Goal: Task Accomplishment & Management: Manage account settings

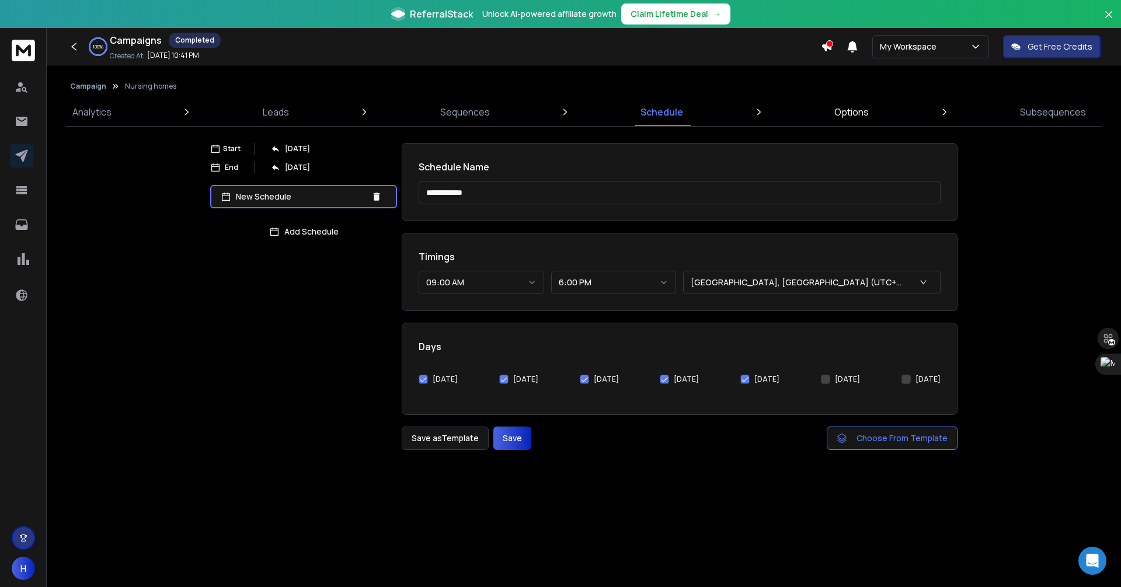
click at [844, 110] on p "Options" at bounding box center [851, 112] width 34 height 14
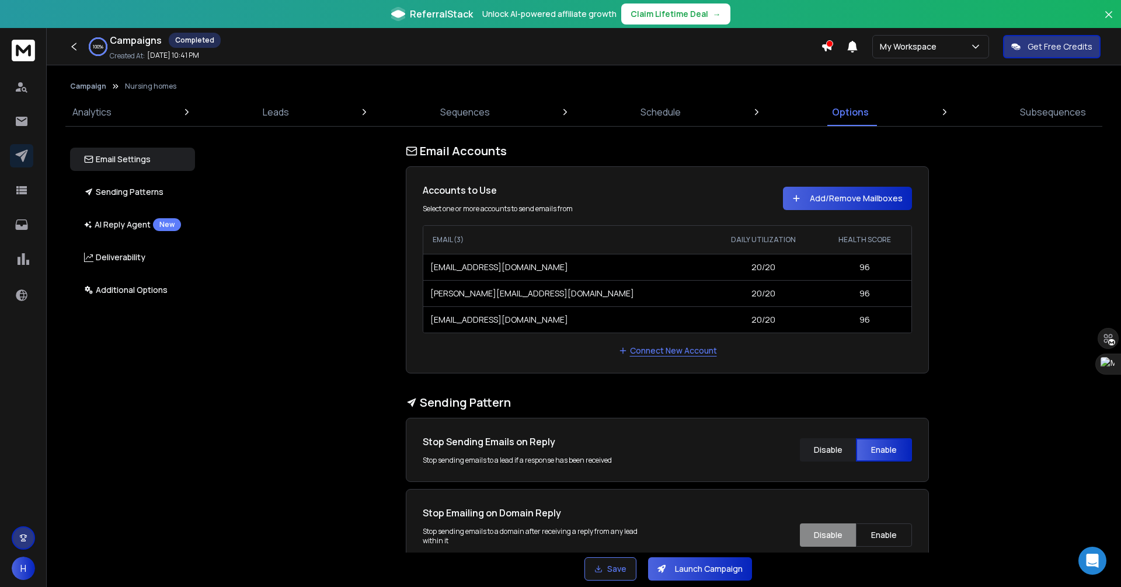
click at [672, 351] on link "Connect New Account" at bounding box center [667, 351] width 99 height 12
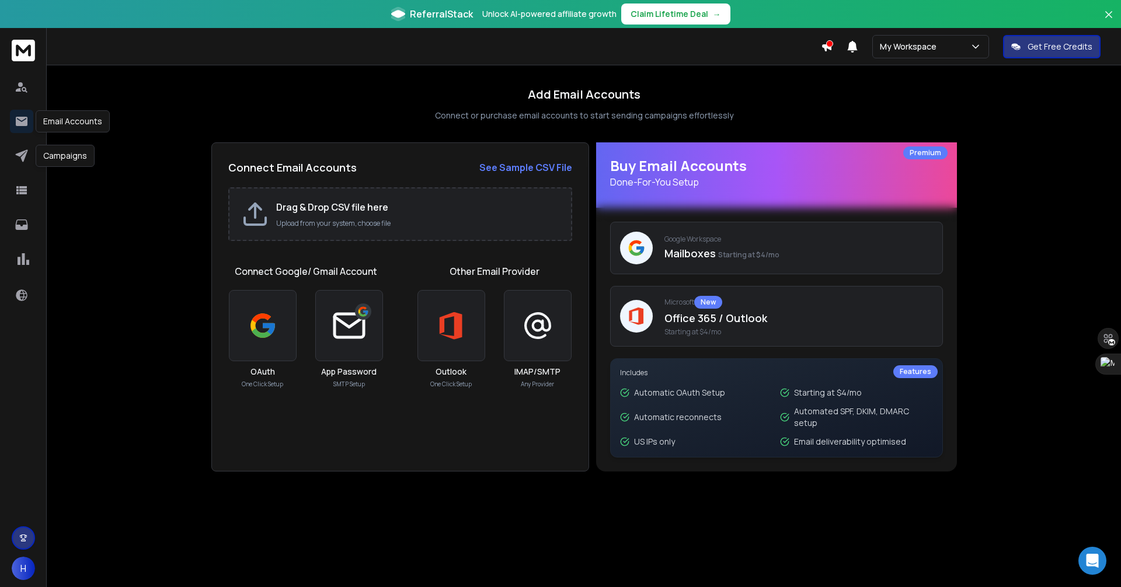
click at [23, 125] on icon at bounding box center [22, 121] width 12 height 9
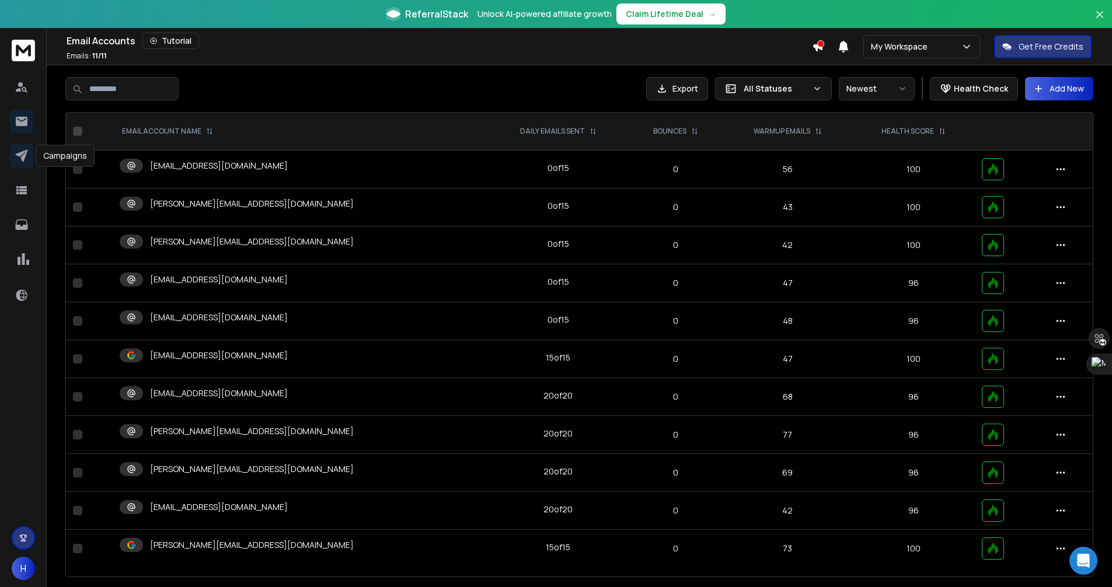
click at [20, 155] on icon at bounding box center [21, 156] width 12 height 12
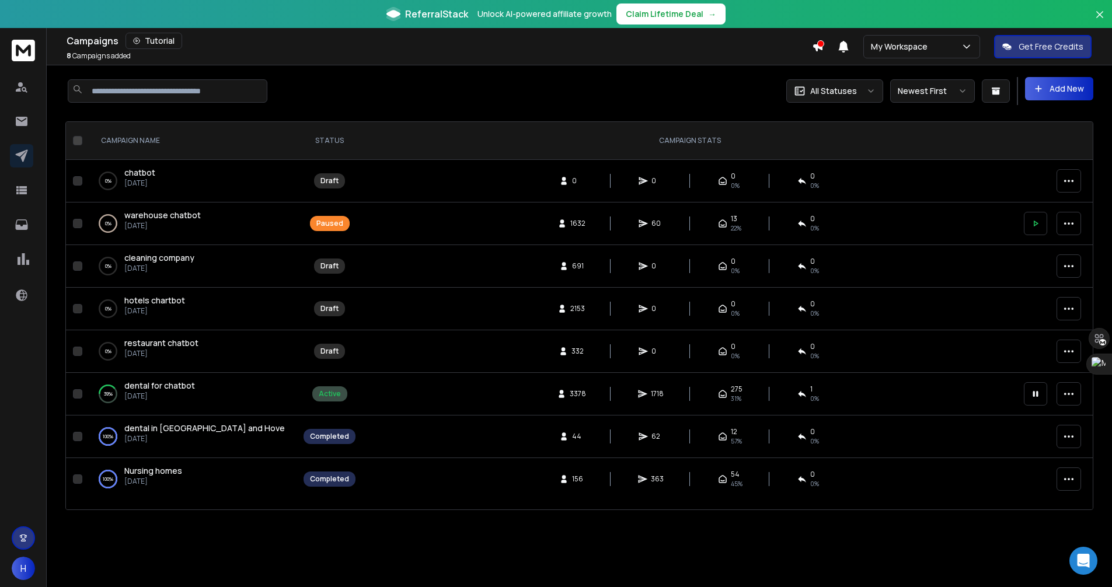
click at [183, 472] on div "100 % Nursing homes [DATE]" at bounding box center [192, 479] width 186 height 28
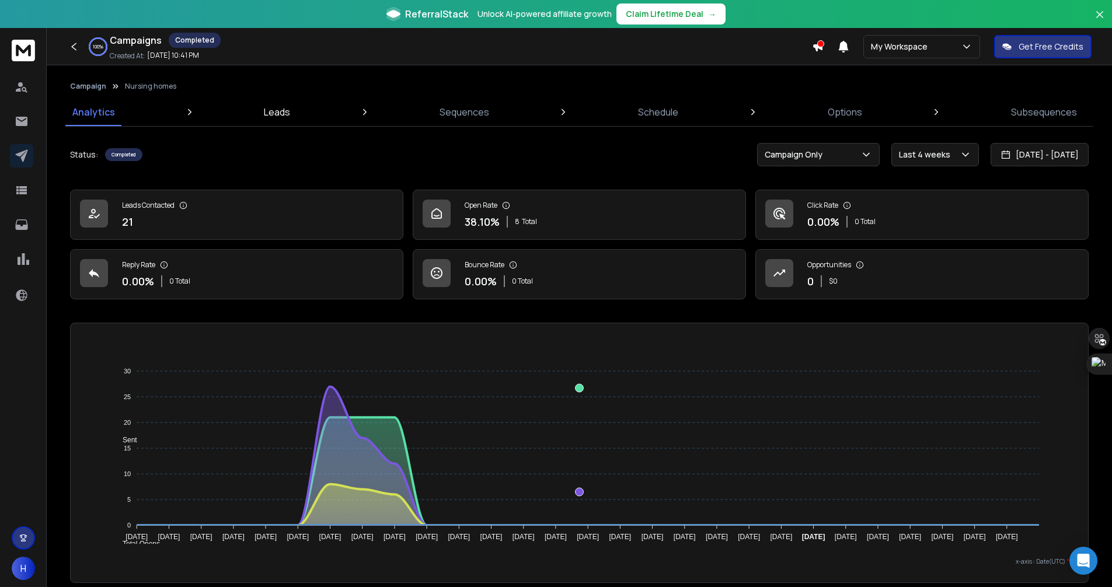
click at [274, 112] on p "Leads" at bounding box center [277, 112] width 26 height 14
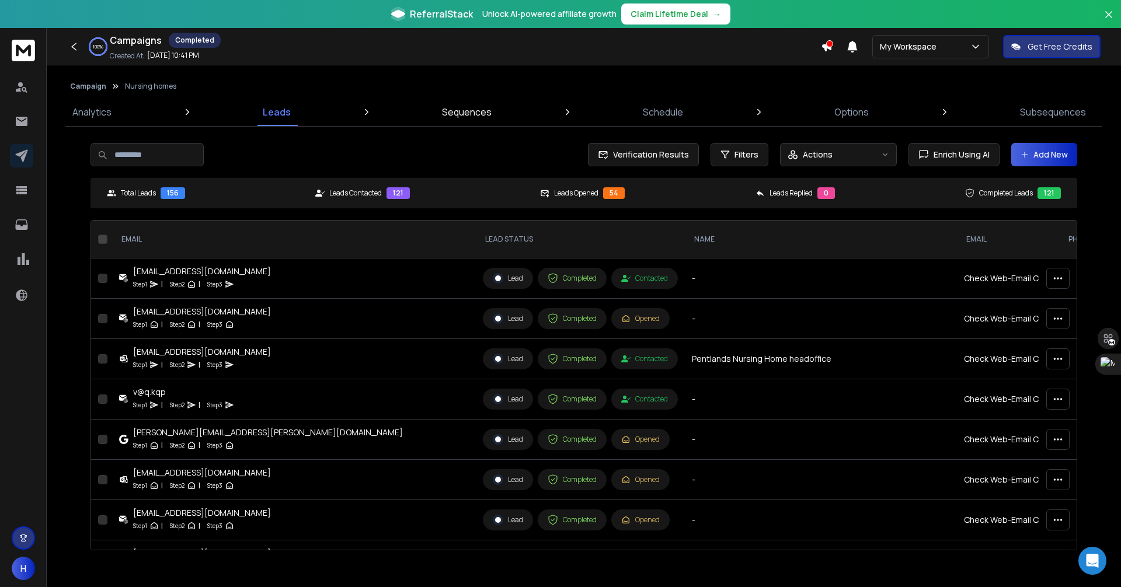
click at [487, 111] on p "Sequences" at bounding box center [467, 112] width 50 height 14
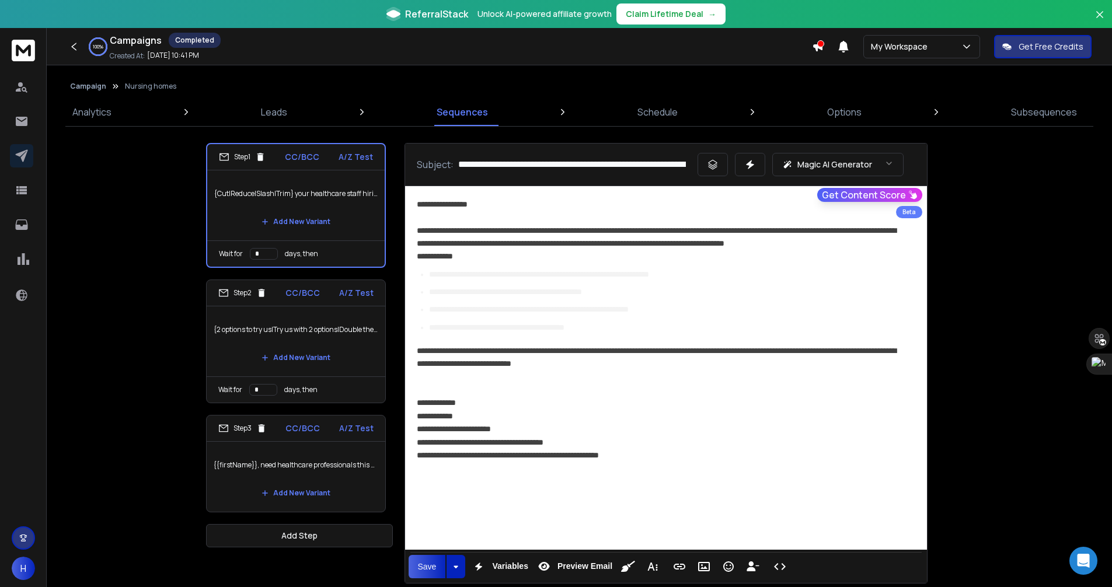
click at [314, 472] on p "{{firstName}}, need healthcare professionals this week?" at bounding box center [296, 465] width 165 height 33
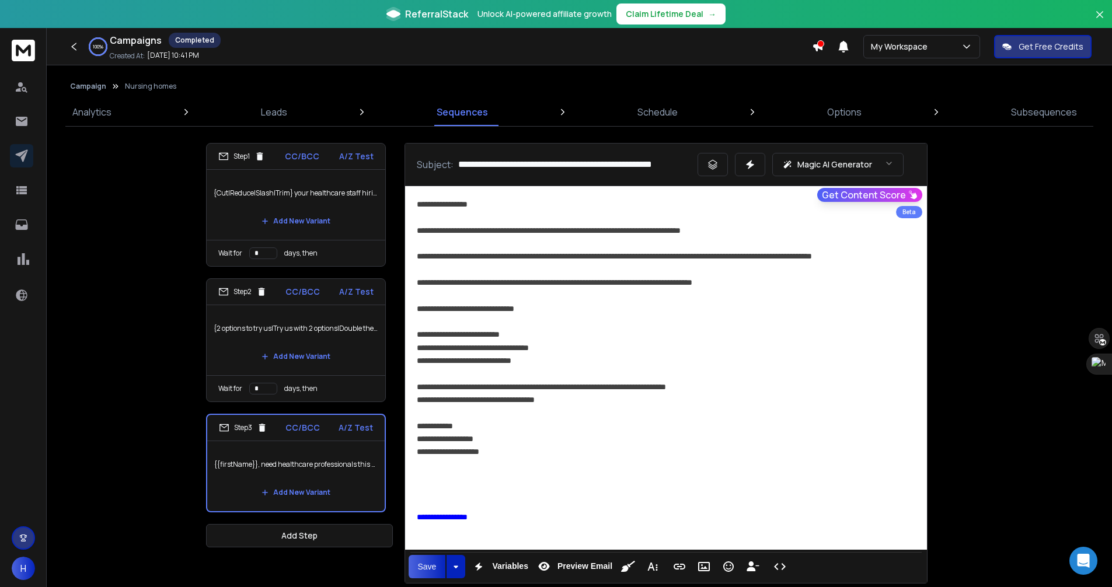
scroll to position [13, 0]
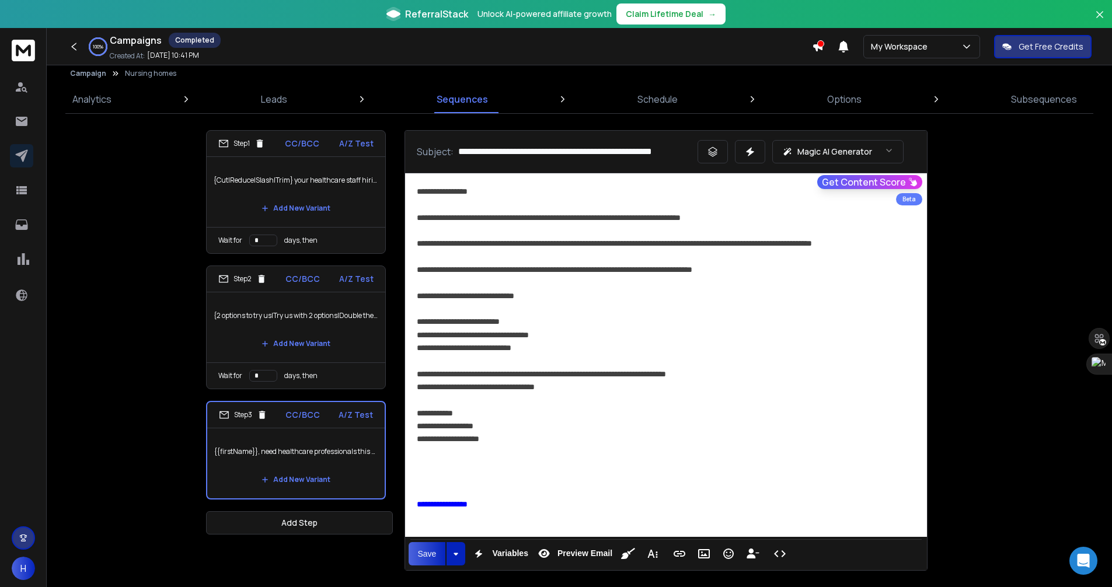
click at [348, 208] on div "Add New Variant" at bounding box center [296, 208] width 165 height 23
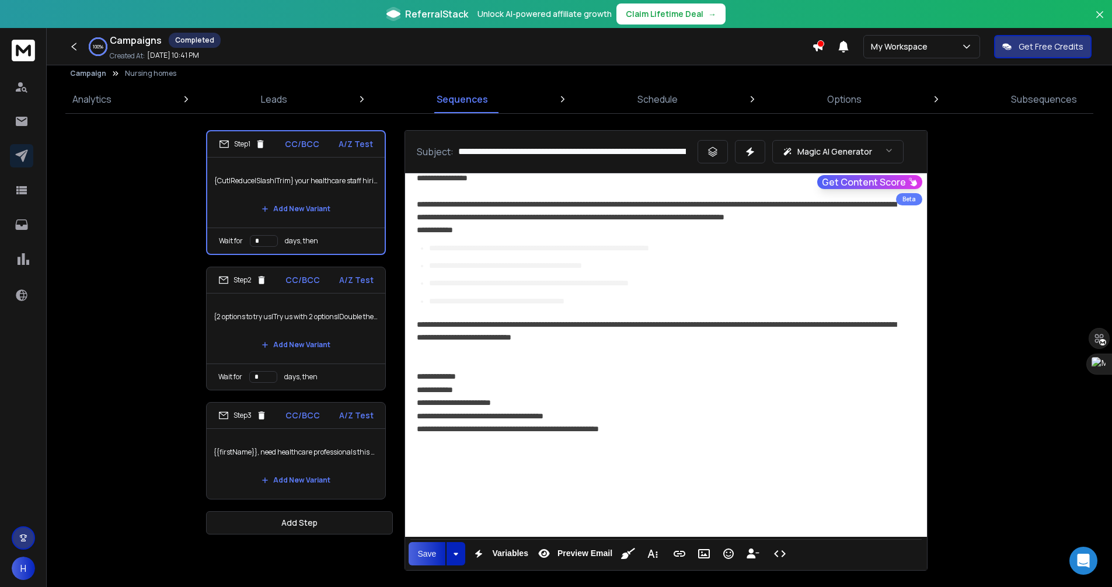
scroll to position [0, 0]
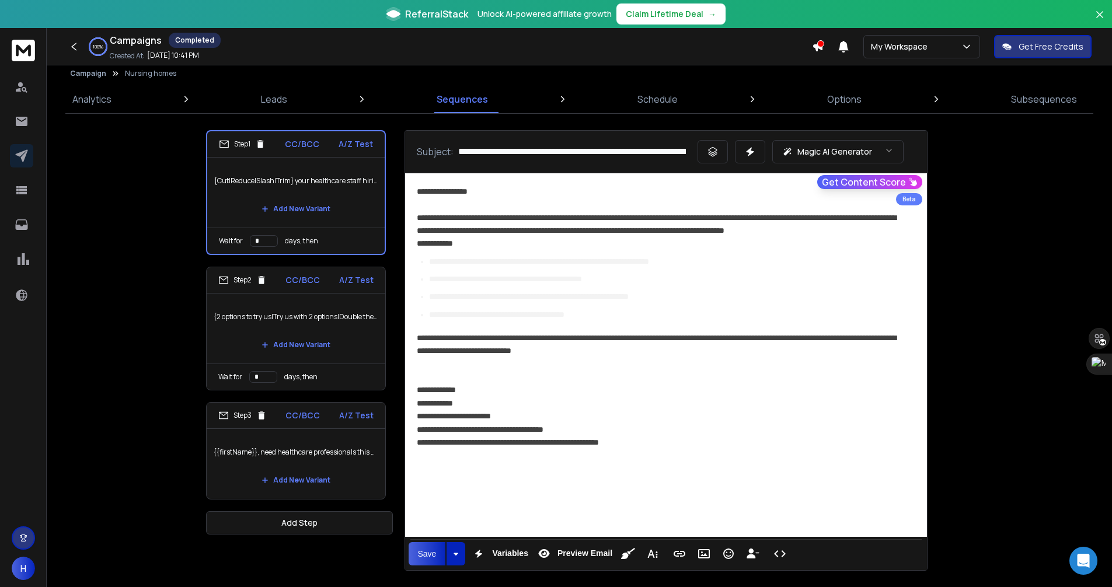
click at [362, 331] on p "{2 options to try us|Try us with 2 options|Double the options to try us} (no co…" at bounding box center [296, 317] width 165 height 33
type input "**********"
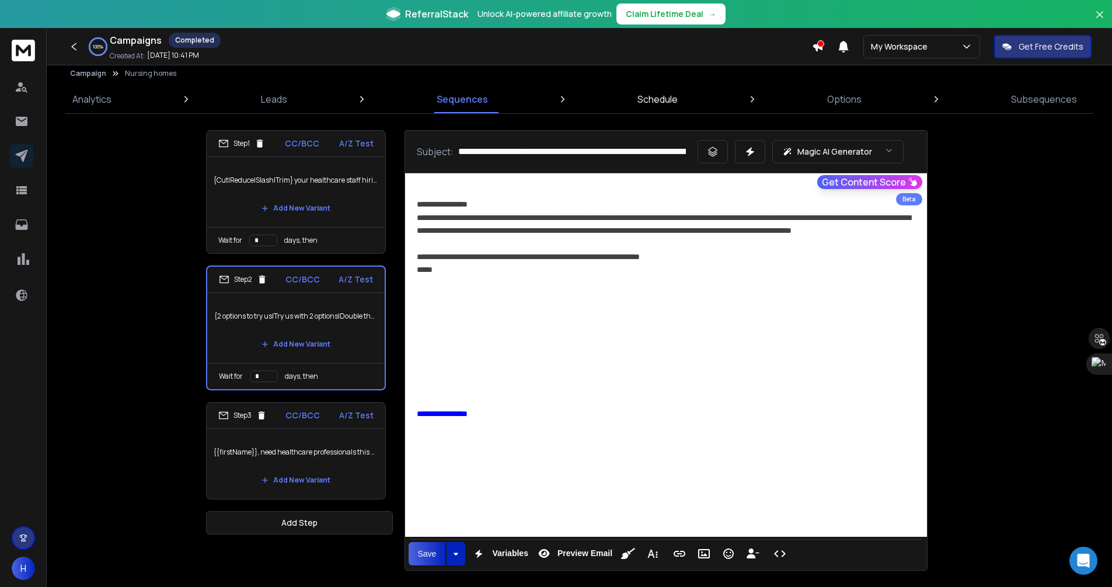
click at [672, 109] on link "Schedule" at bounding box center [657, 99] width 54 height 28
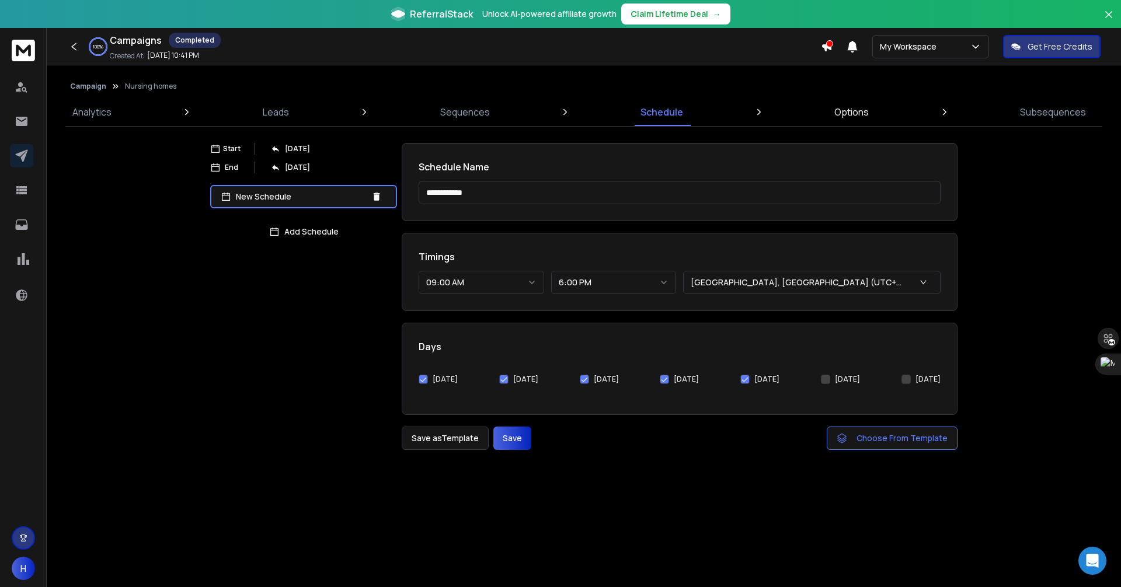
click at [856, 113] on p "Options" at bounding box center [851, 112] width 34 height 14
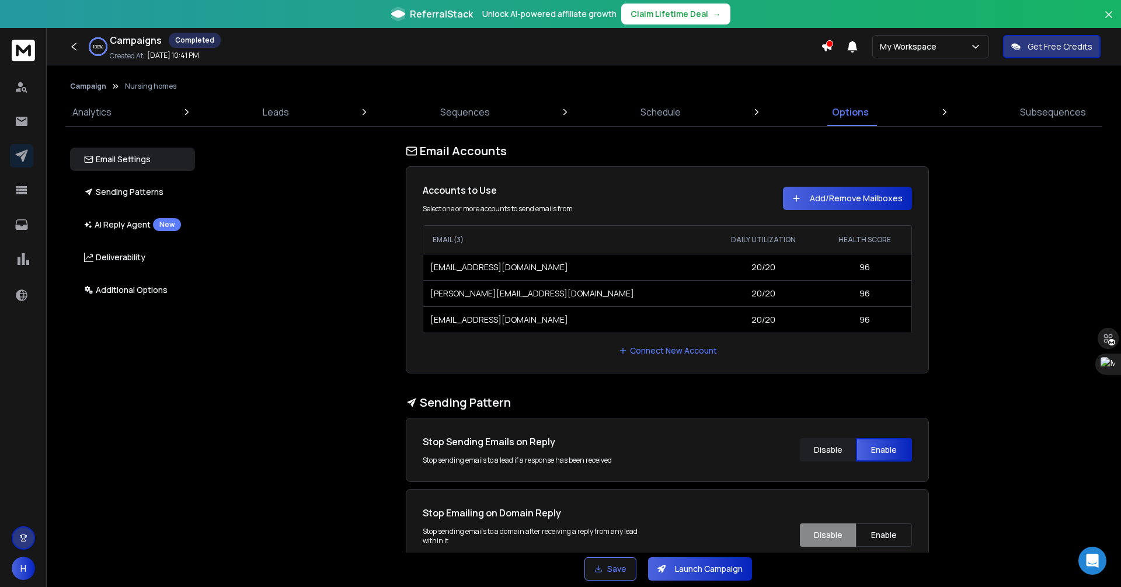
click at [845, 204] on button "Add/Remove Mailboxes" at bounding box center [847, 198] width 129 height 23
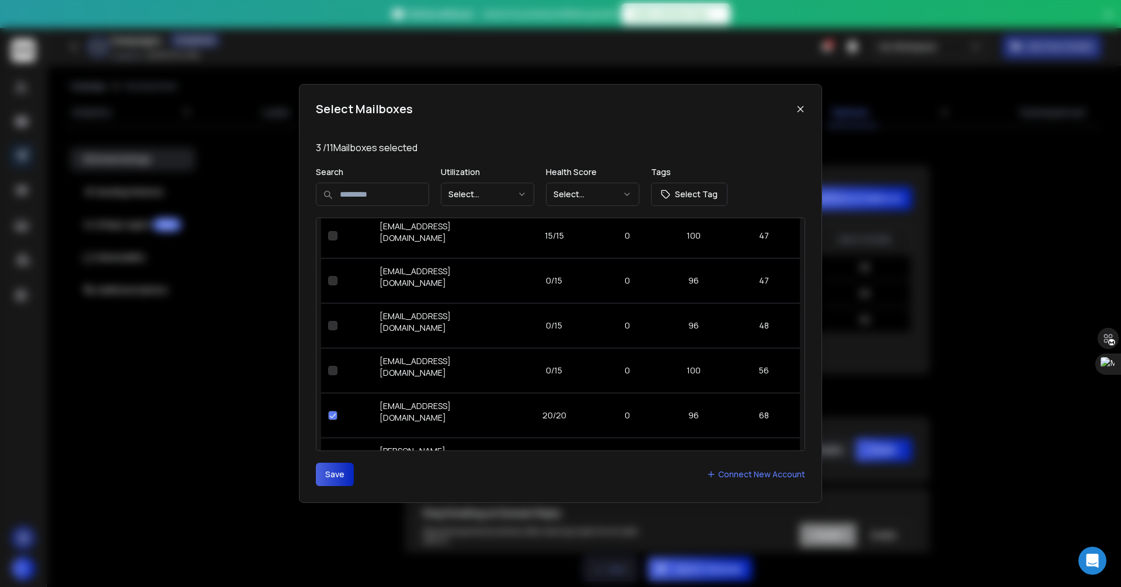
scroll to position [222, 0]
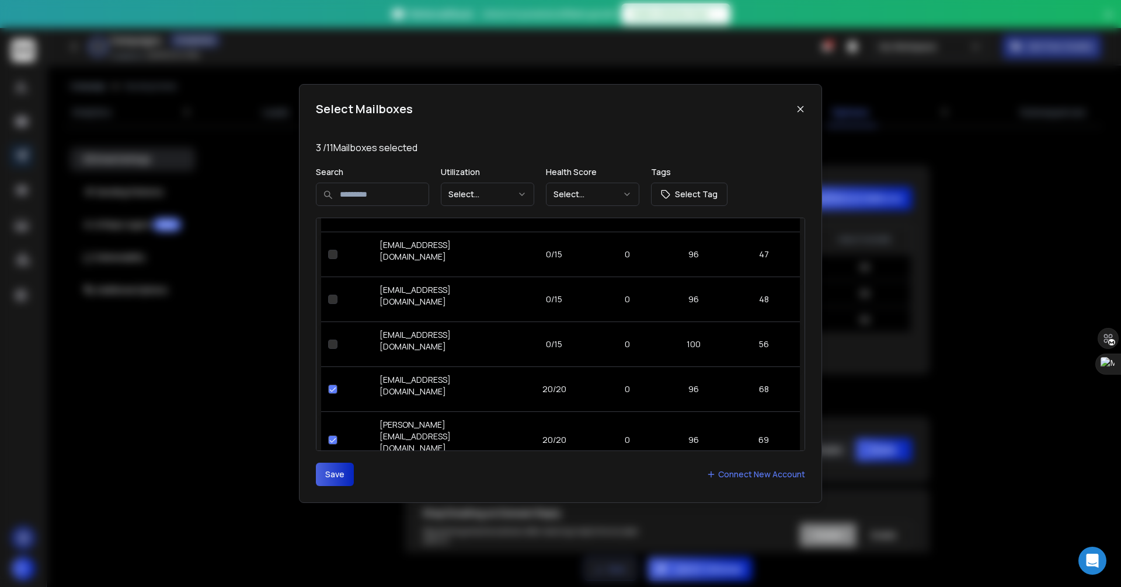
click at [334, 492] on button "button" at bounding box center [332, 496] width 9 height 9
click at [333, 525] on td at bounding box center [344, 553] width 47 height 57
click at [334, 549] on button "button" at bounding box center [332, 553] width 9 height 9
click at [329, 474] on button "Save" at bounding box center [335, 474] width 38 height 23
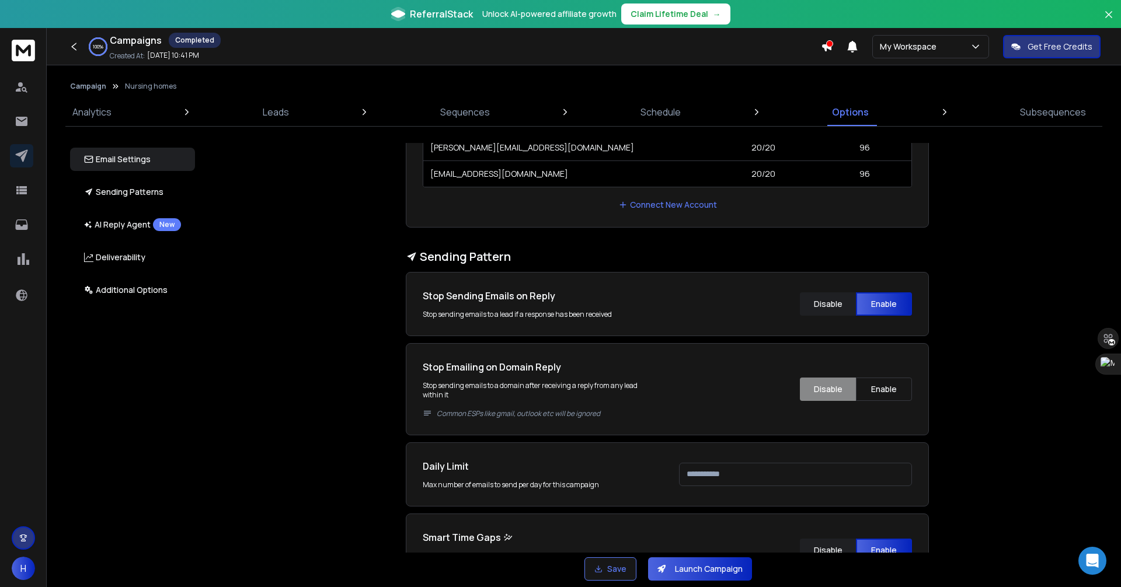
scroll to position [292, 0]
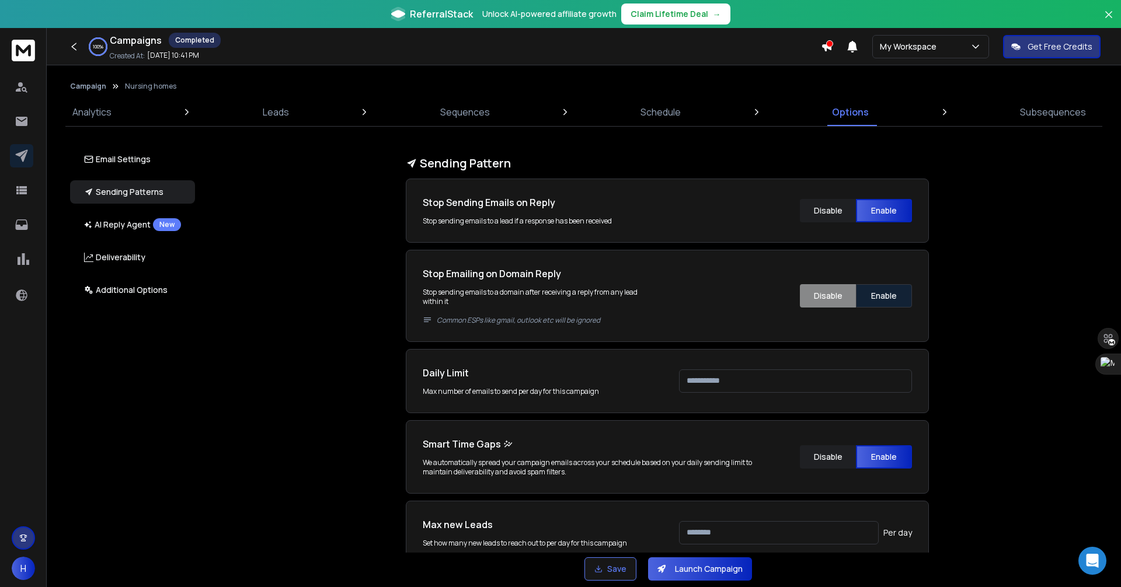
click at [884, 295] on button "Enable" at bounding box center [884, 295] width 56 height 23
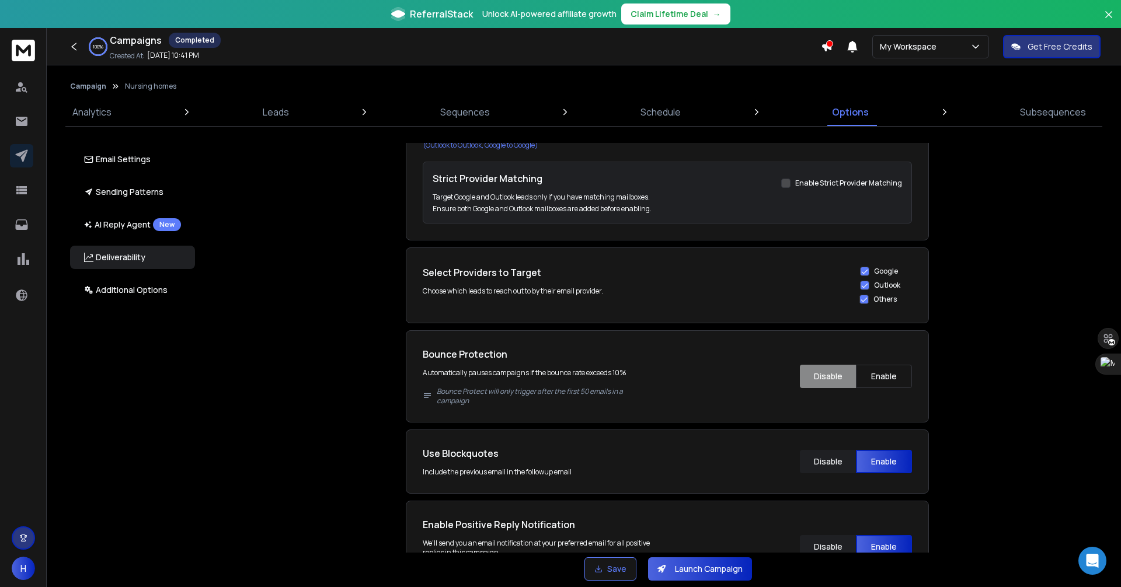
scroll to position [1634, 0]
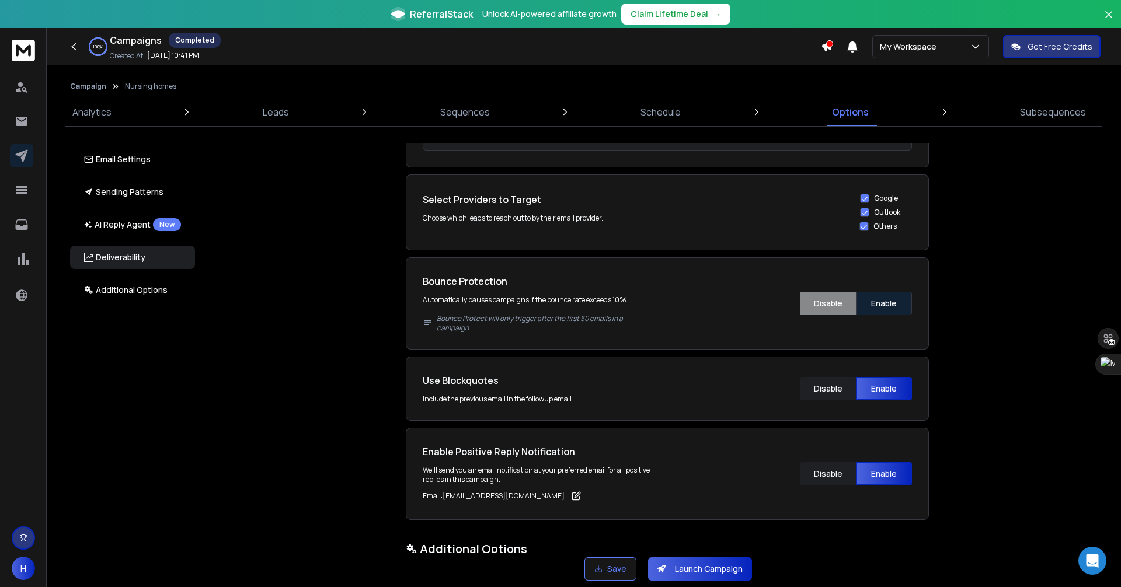
click at [872, 310] on button "Enable" at bounding box center [884, 303] width 56 height 23
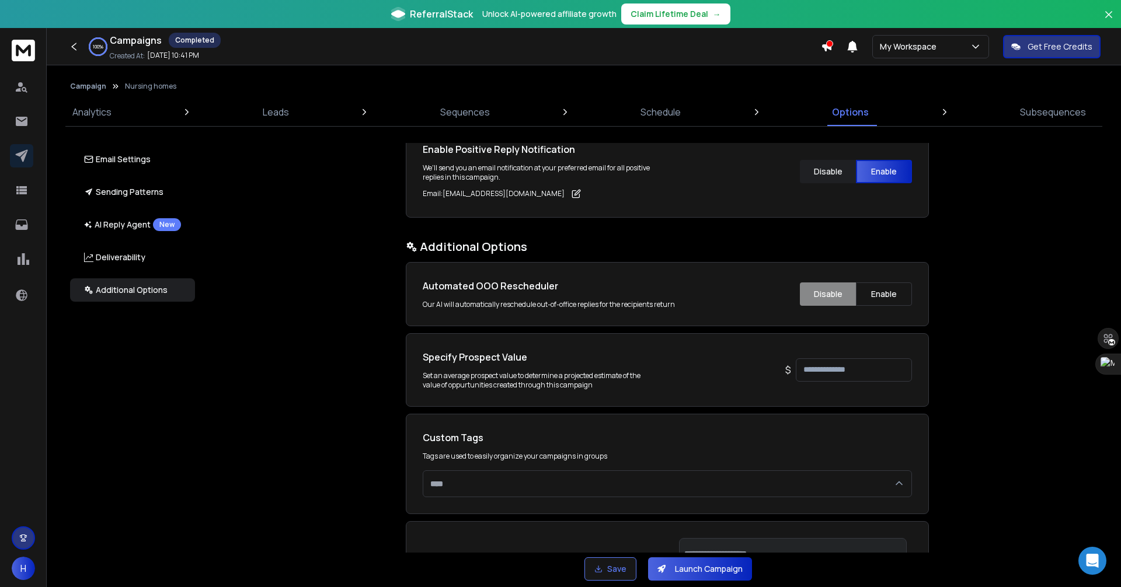
scroll to position [2132, 0]
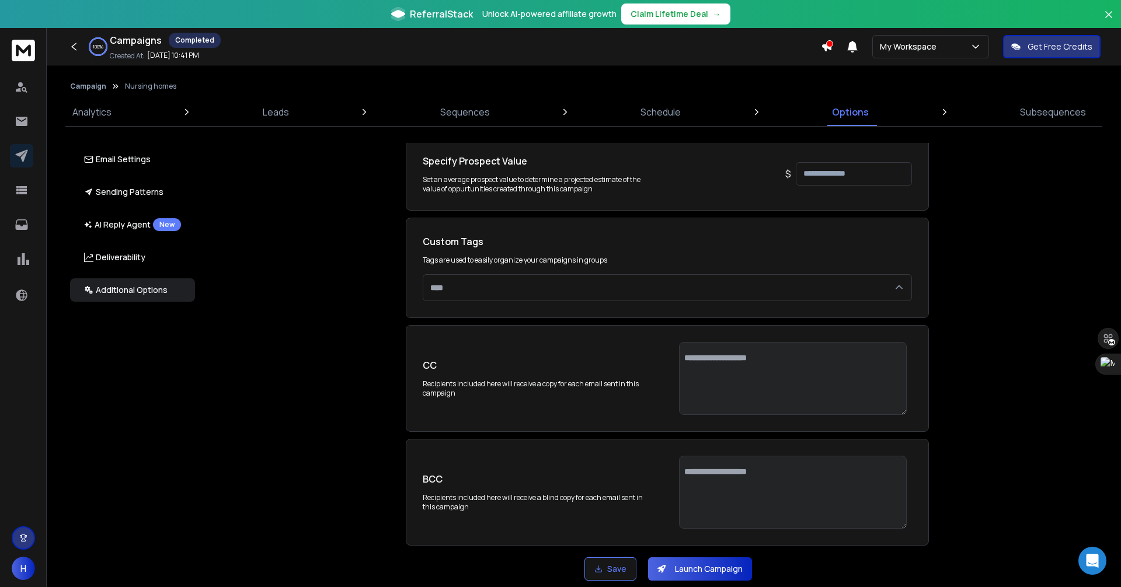
click at [708, 574] on button "Launch Campaign" at bounding box center [700, 568] width 104 height 23
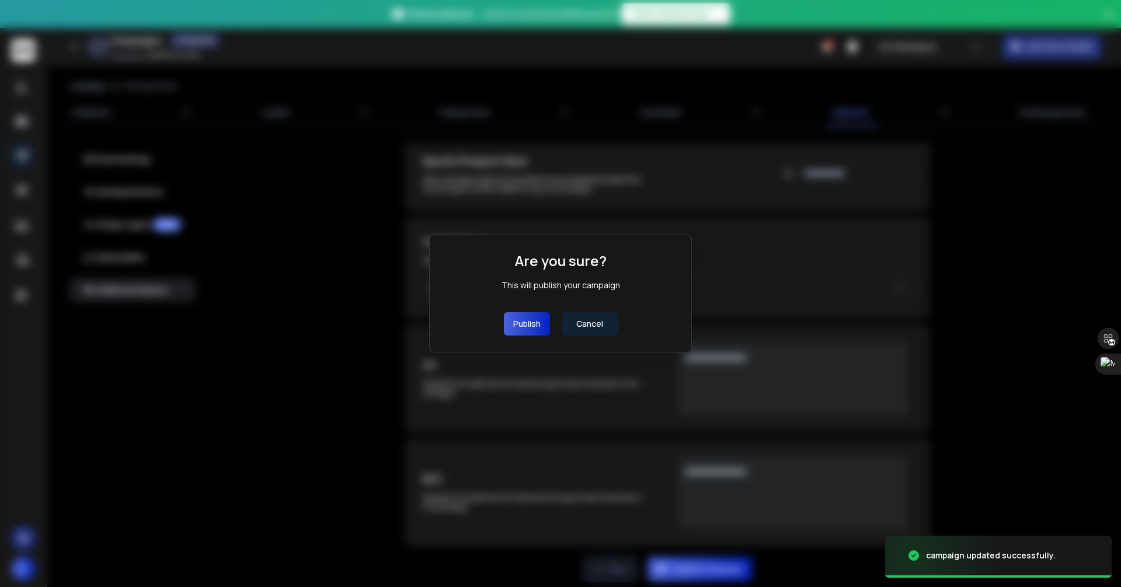
click at [525, 324] on button "Publish" at bounding box center [527, 323] width 46 height 23
